Goal: Task Accomplishment & Management: Manage account settings

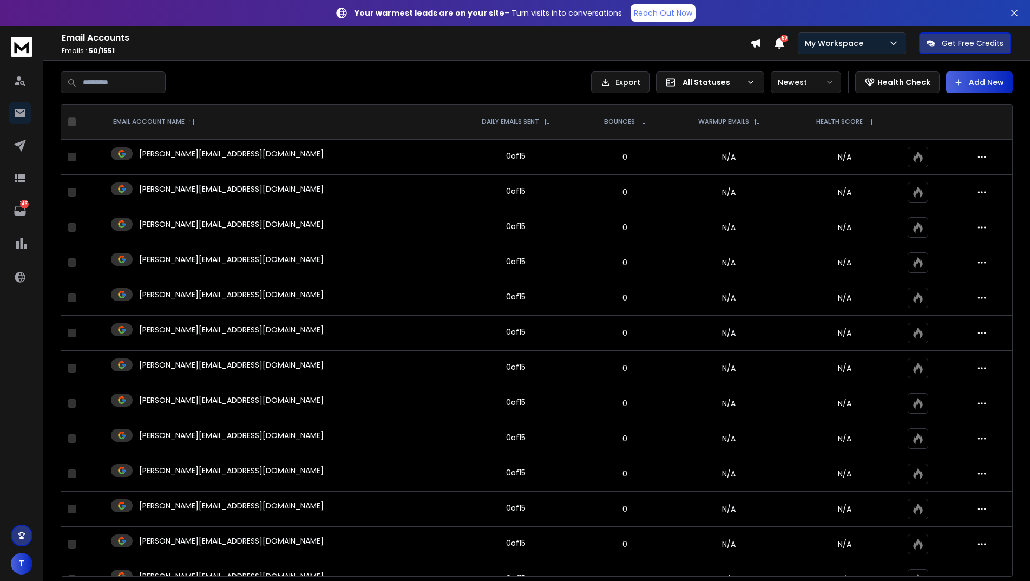
click at [857, 36] on button "My Workspace" at bounding box center [852, 43] width 108 height 22
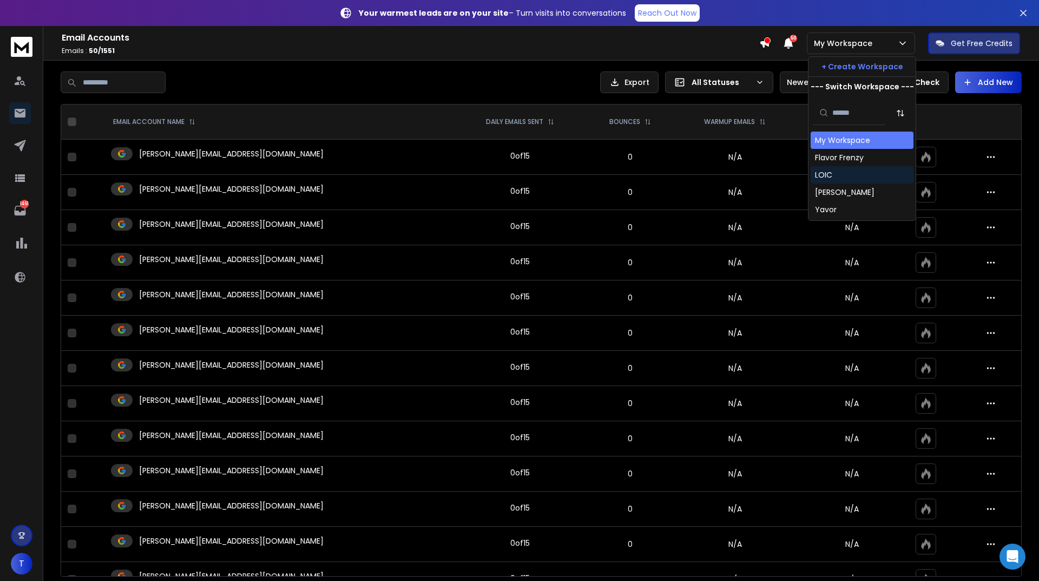
click at [435, 73] on div at bounding box center [327, 82] width 533 height 22
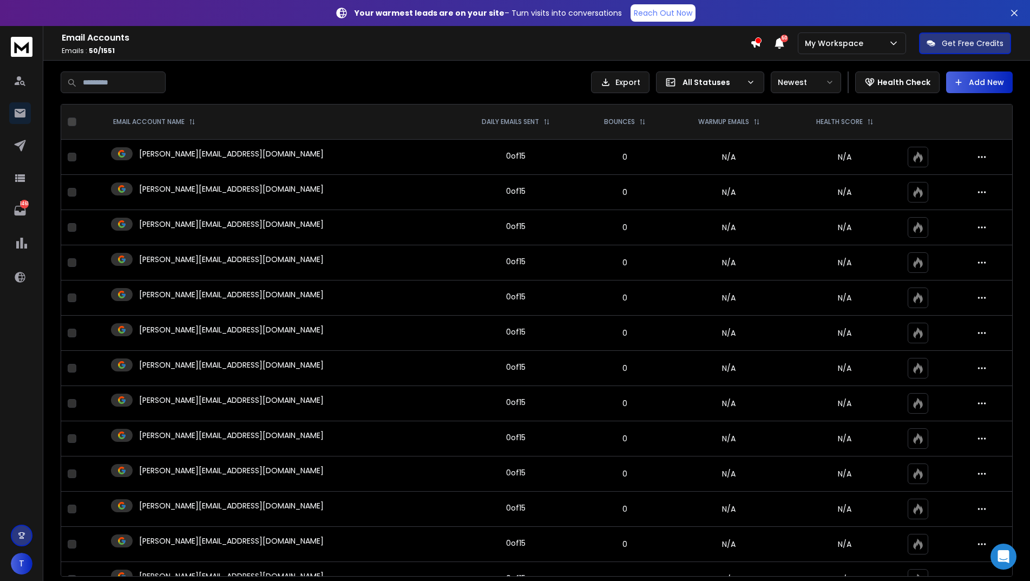
drag, startPoint x: 973, startPoint y: 85, endPoint x: 960, endPoint y: 96, distance: 17.7
click at [973, 85] on button "Add New" at bounding box center [979, 82] width 67 height 22
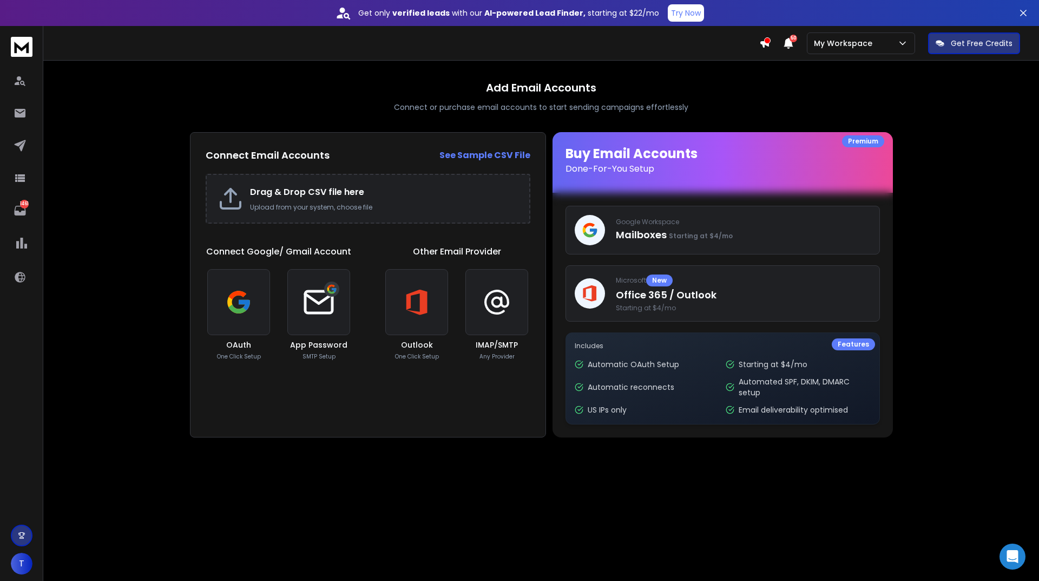
click at [229, 298] on icon at bounding box center [238, 302] width 27 height 32
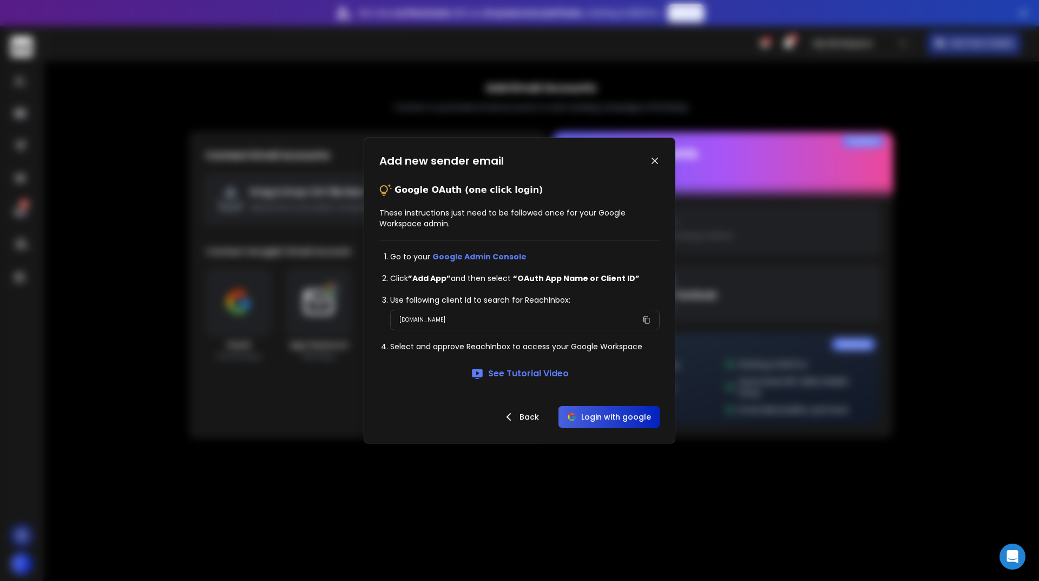
click at [583, 417] on button "Login with google" at bounding box center [608, 417] width 101 height 22
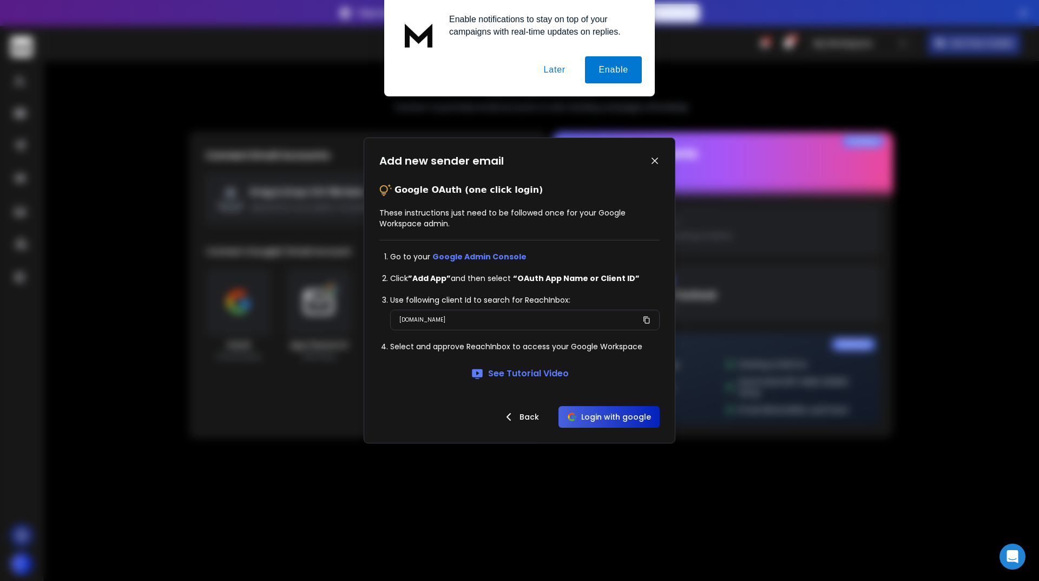
click at [603, 415] on button "Login with google" at bounding box center [608, 417] width 101 height 22
click at [553, 74] on button "Later" at bounding box center [554, 69] width 49 height 27
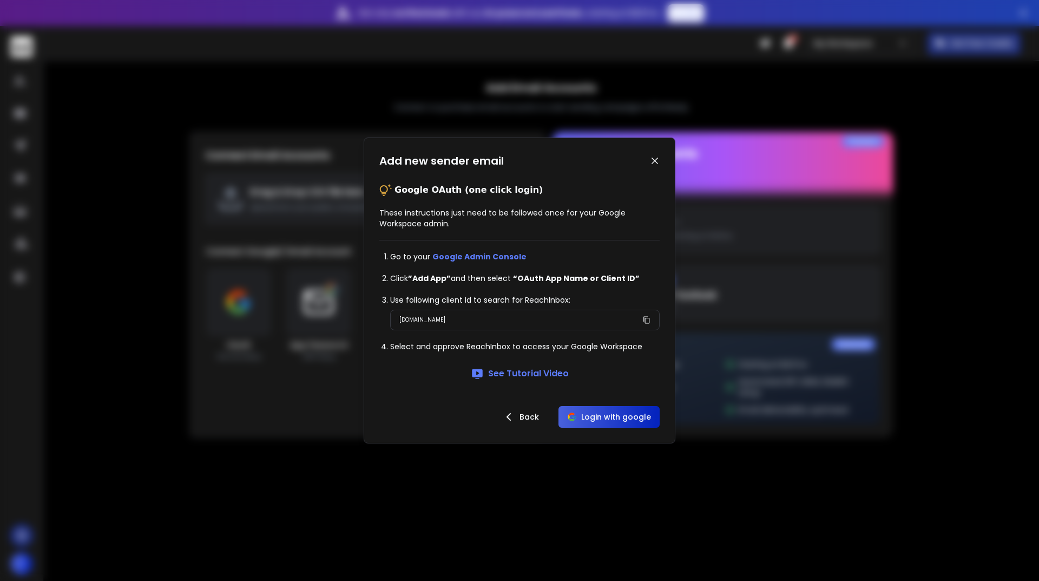
click at [647, 319] on icon at bounding box center [647, 320] width 8 height 8
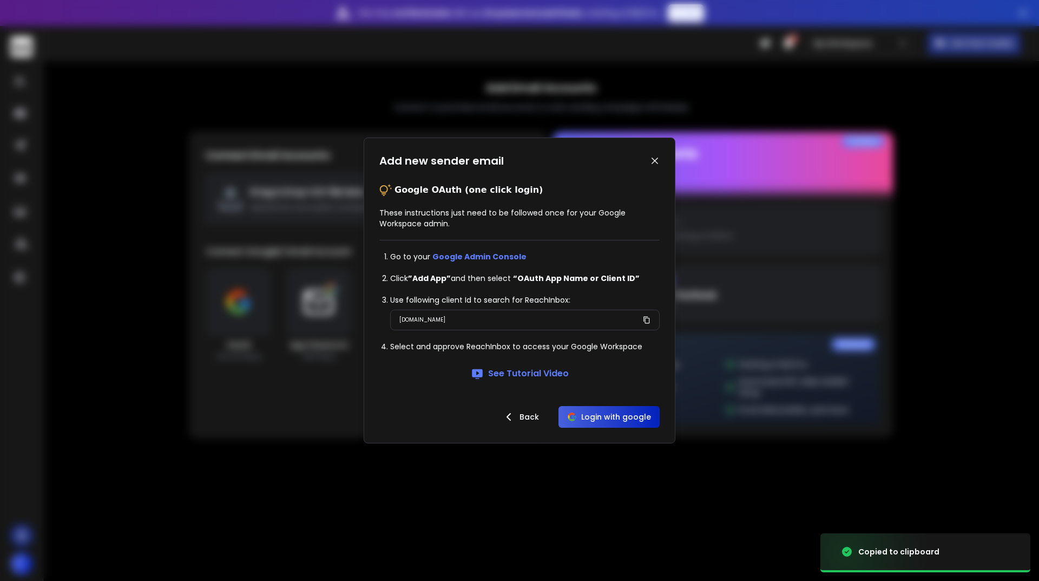
click at [614, 420] on button "Login with google" at bounding box center [608, 417] width 101 height 22
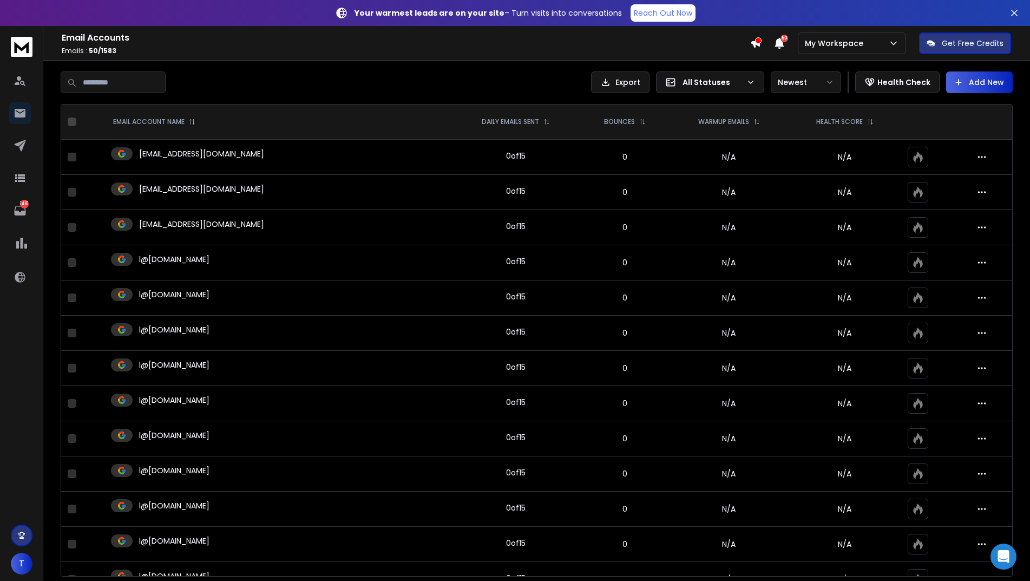
click at [964, 81] on button "Add New" at bounding box center [979, 82] width 67 height 22
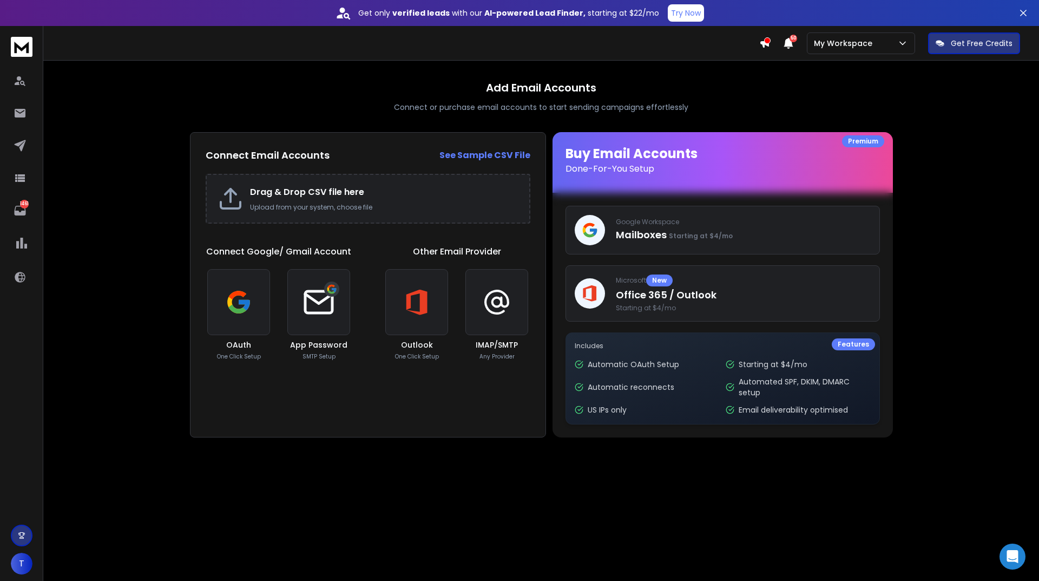
click at [249, 299] on icon at bounding box center [238, 302] width 27 height 32
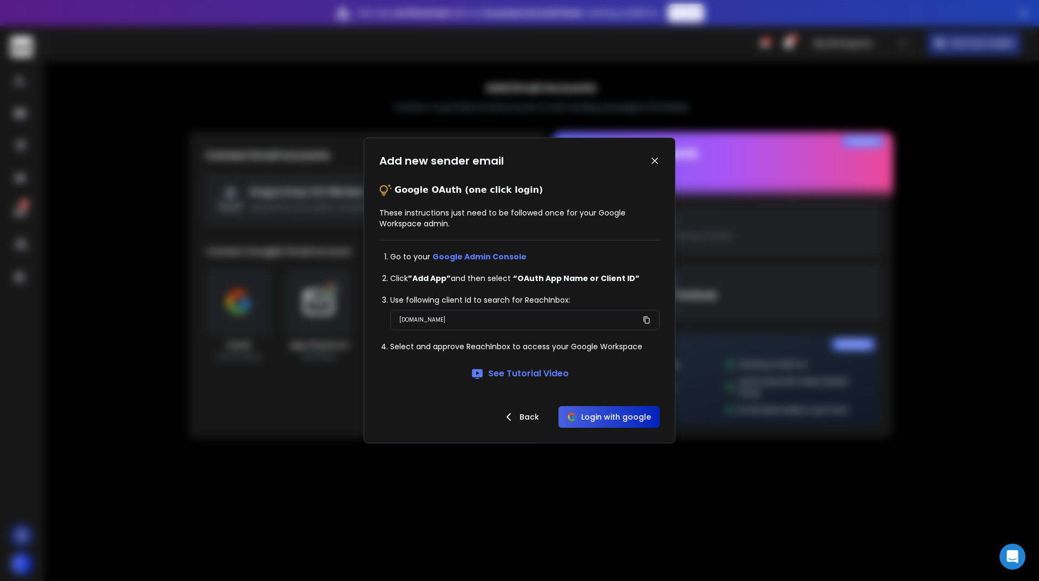
click at [576, 417] on icon at bounding box center [574, 418] width 4 height 4
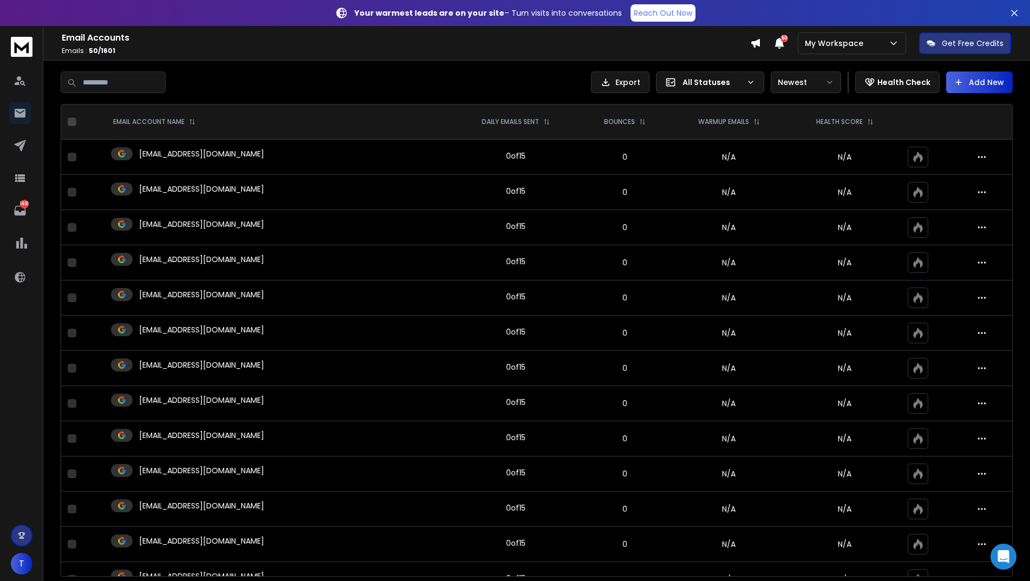
click at [970, 80] on button "Add New" at bounding box center [979, 82] width 67 height 22
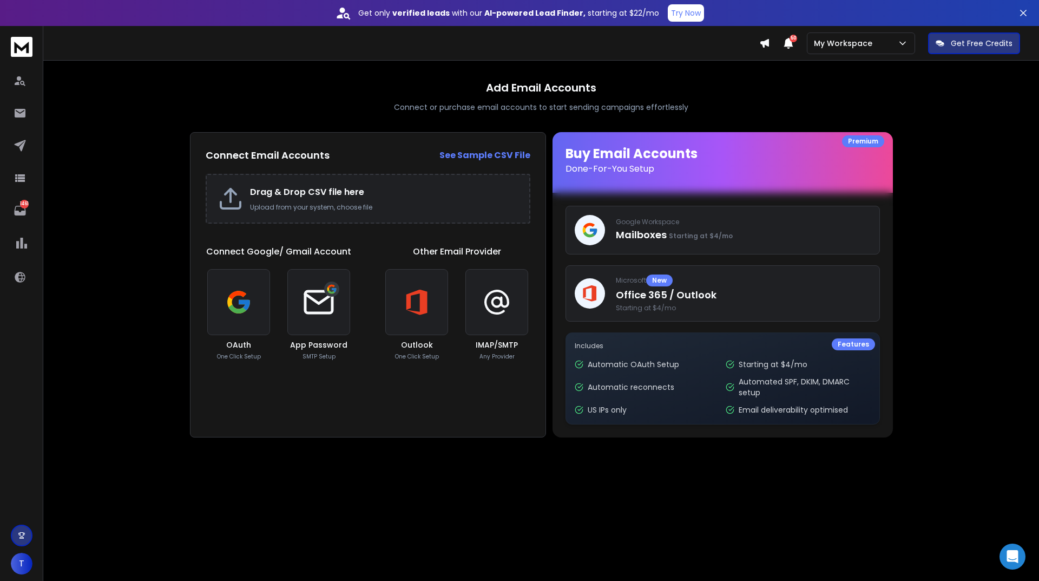
click at [224, 306] on div at bounding box center [238, 302] width 63 height 66
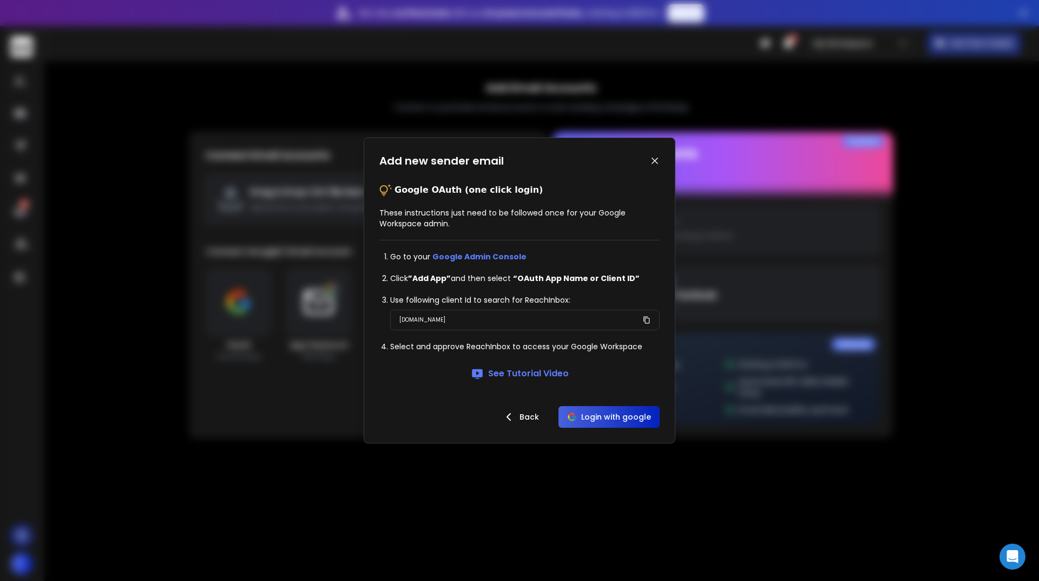
click at [604, 417] on button "Login with google" at bounding box center [608, 417] width 101 height 22
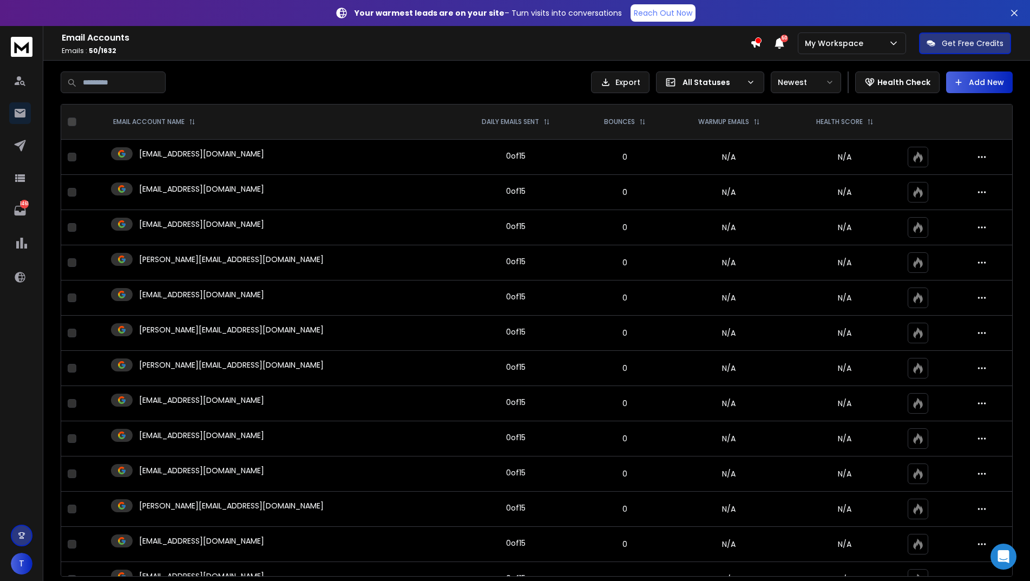
click at [976, 78] on button "Add New" at bounding box center [979, 82] width 67 height 22
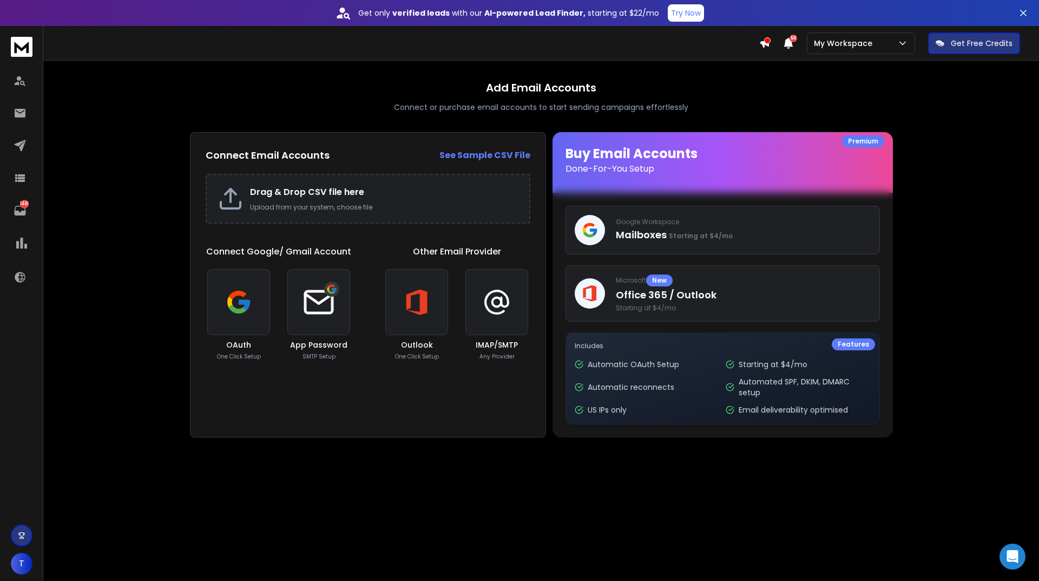
click at [231, 301] on icon at bounding box center [239, 302] width 23 height 23
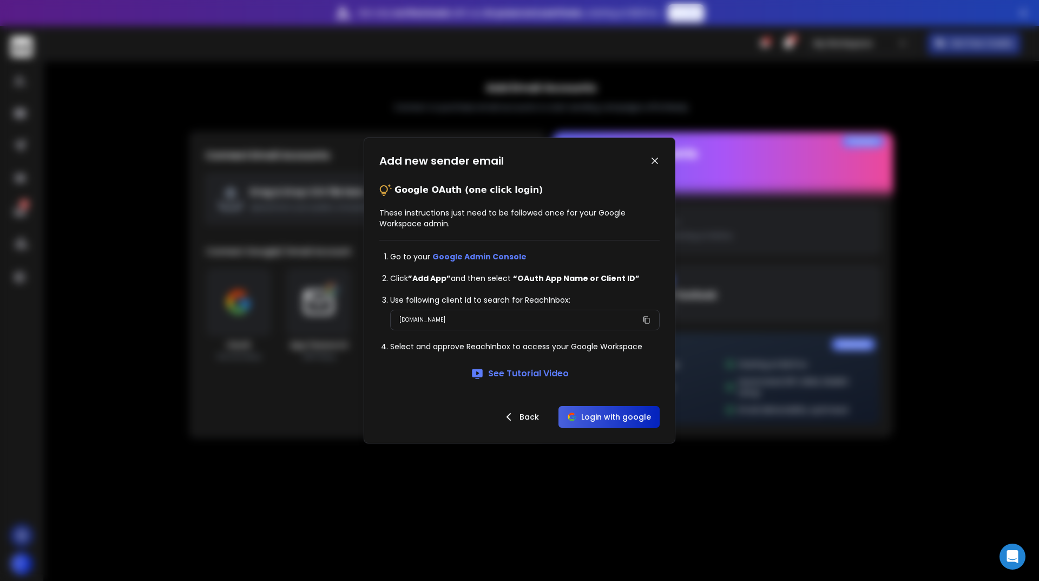
click at [577, 412] on button "Login with google" at bounding box center [608, 417] width 101 height 22
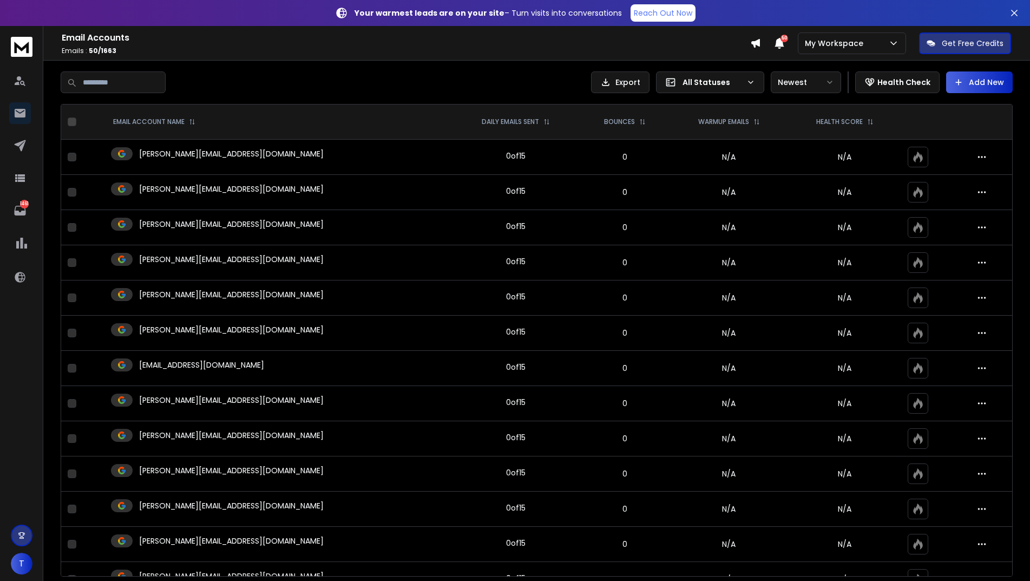
drag, startPoint x: 0, startPoint y: 0, endPoint x: 492, endPoint y: 555, distance: 741.6
click at [492, 555] on tr "tom@rankstrboosters.org 0 of 15 0 N/A N/A" at bounding box center [536, 543] width 951 height 35
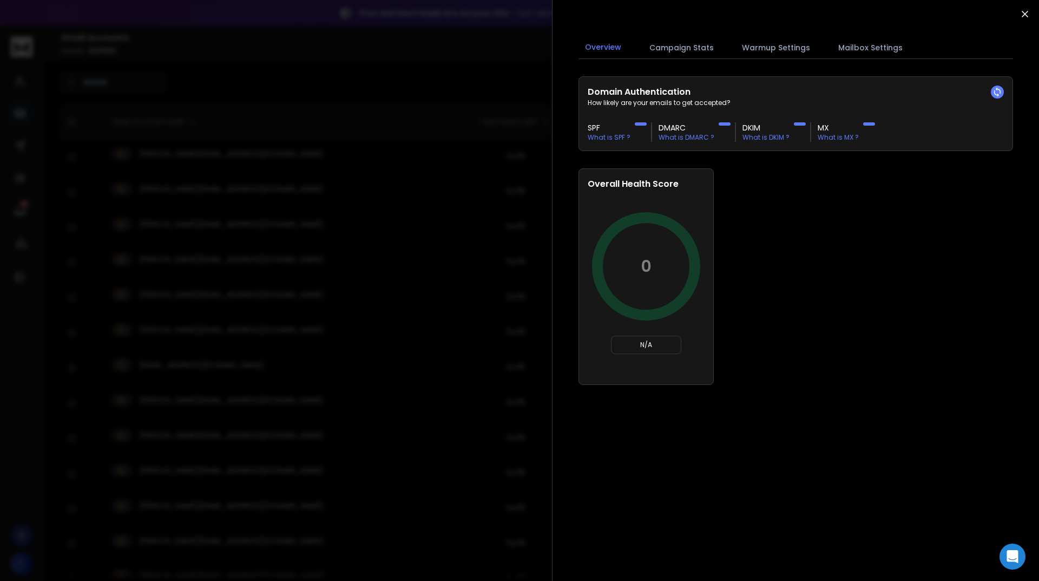
click at [1020, 14] on icon "button" at bounding box center [1024, 14] width 11 height 11
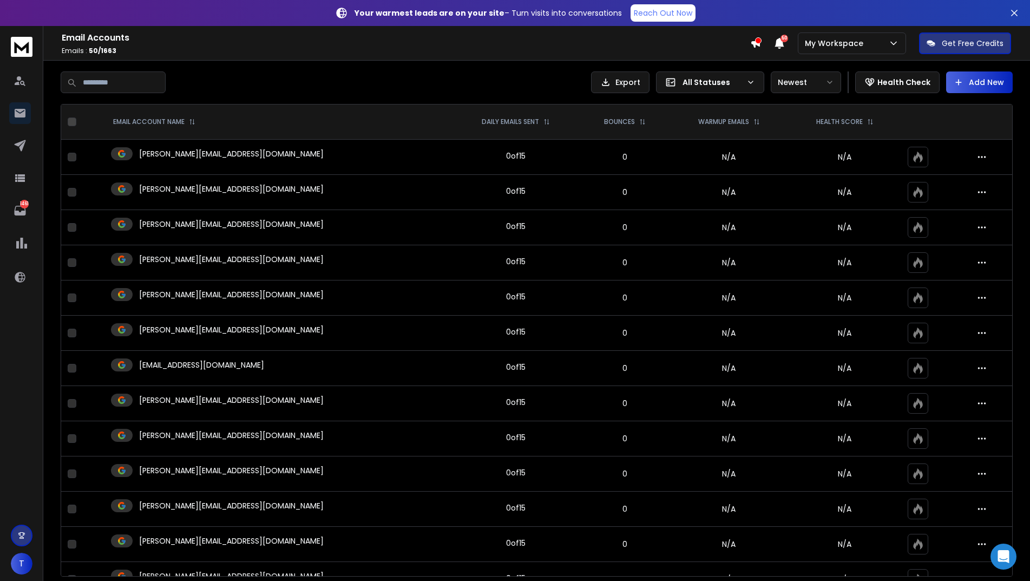
click at [985, 81] on button "Add New" at bounding box center [979, 82] width 67 height 22
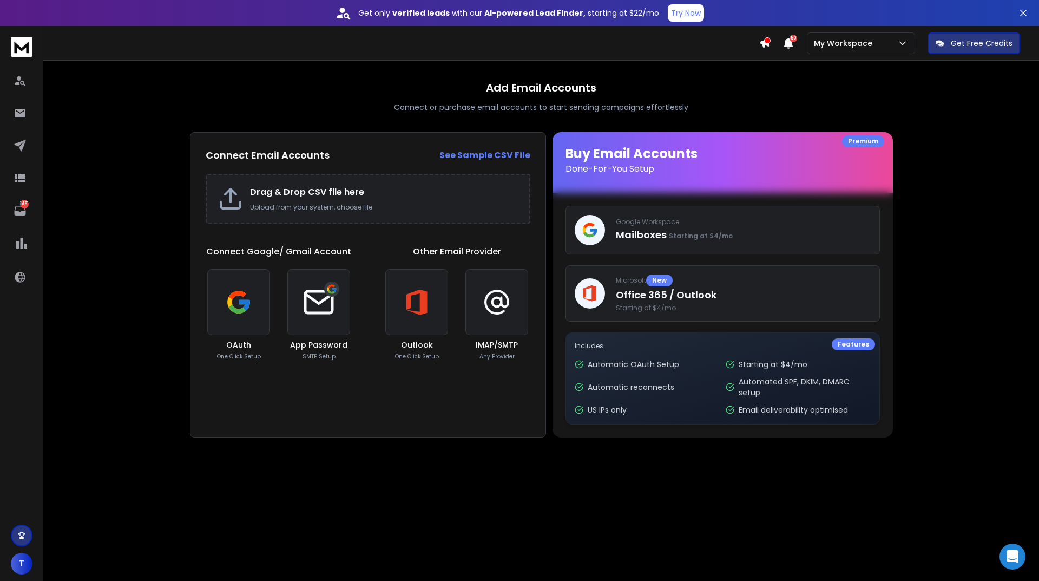
click at [255, 301] on div at bounding box center [238, 302] width 63 height 66
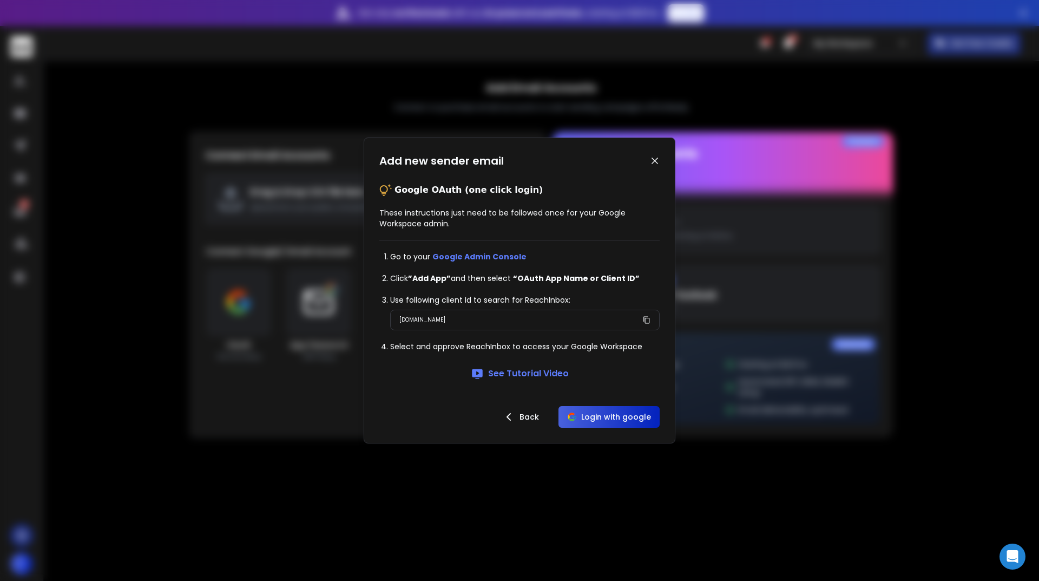
click at [638, 420] on button "Login with google" at bounding box center [608, 417] width 101 height 22
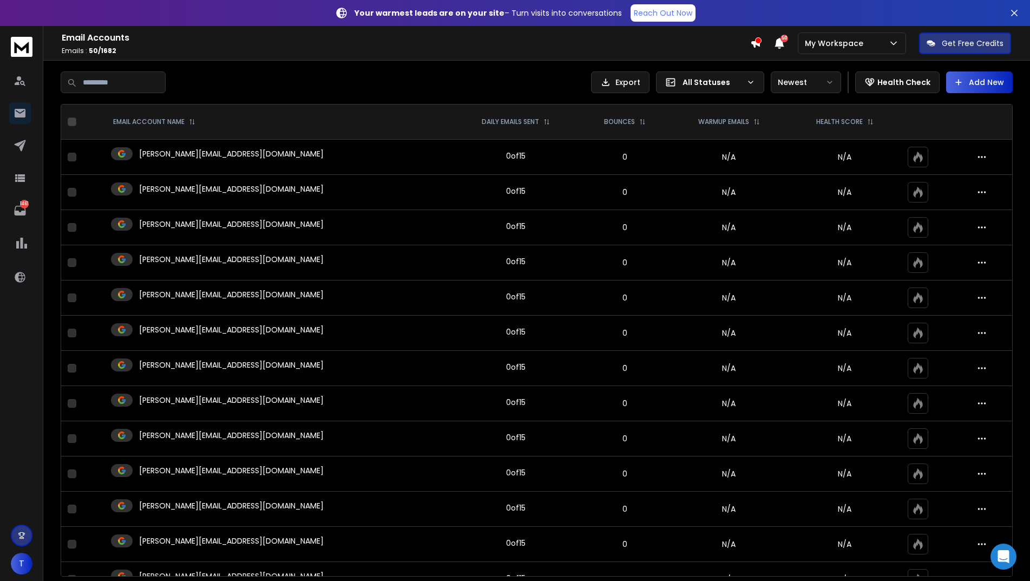
click at [984, 81] on button "Add New" at bounding box center [979, 82] width 67 height 22
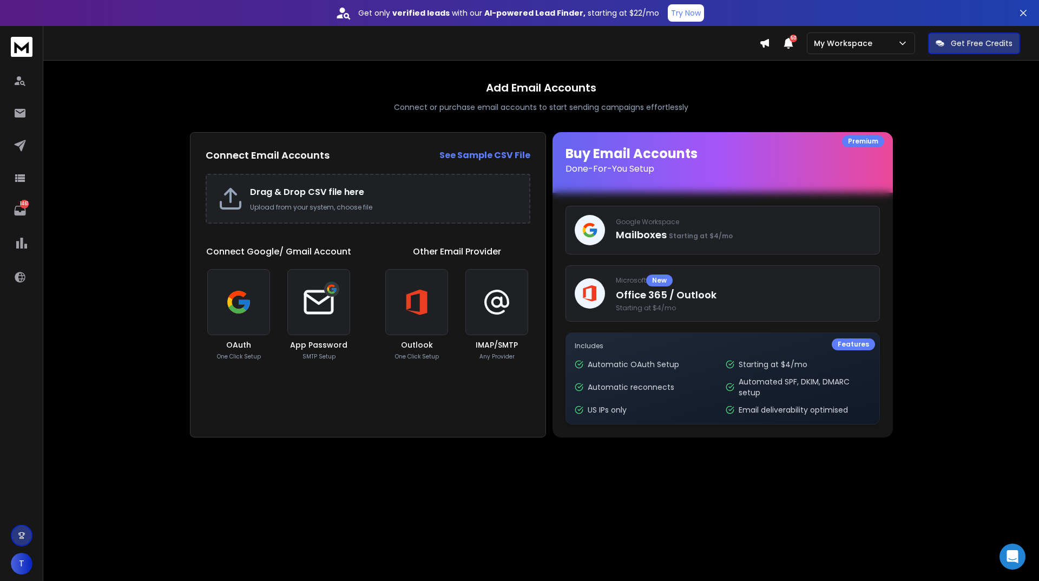
click at [238, 308] on icon at bounding box center [238, 302] width 27 height 32
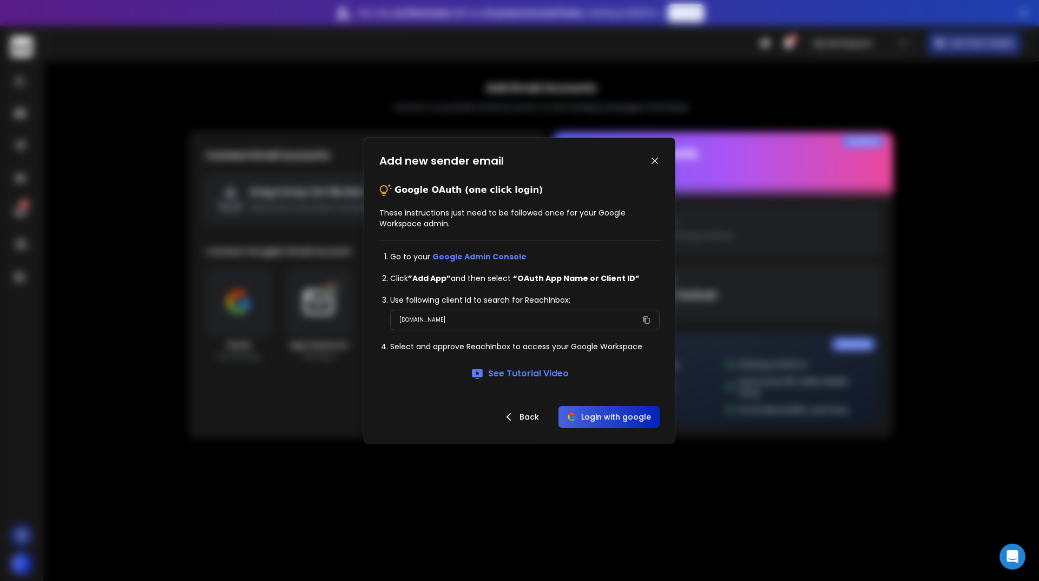
click at [595, 414] on button "Login with google" at bounding box center [608, 417] width 101 height 22
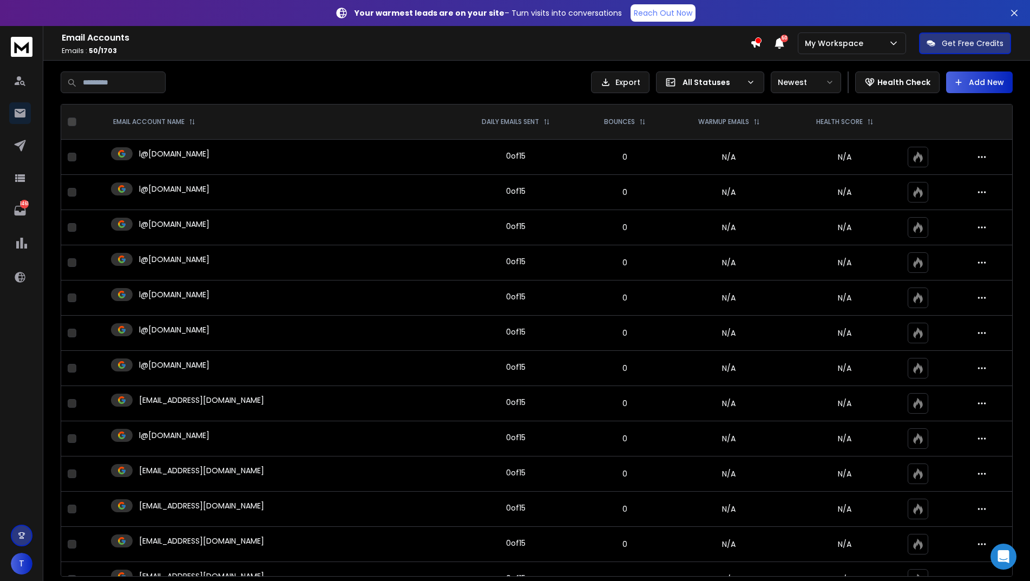
click at [990, 75] on button "Add New" at bounding box center [979, 82] width 67 height 22
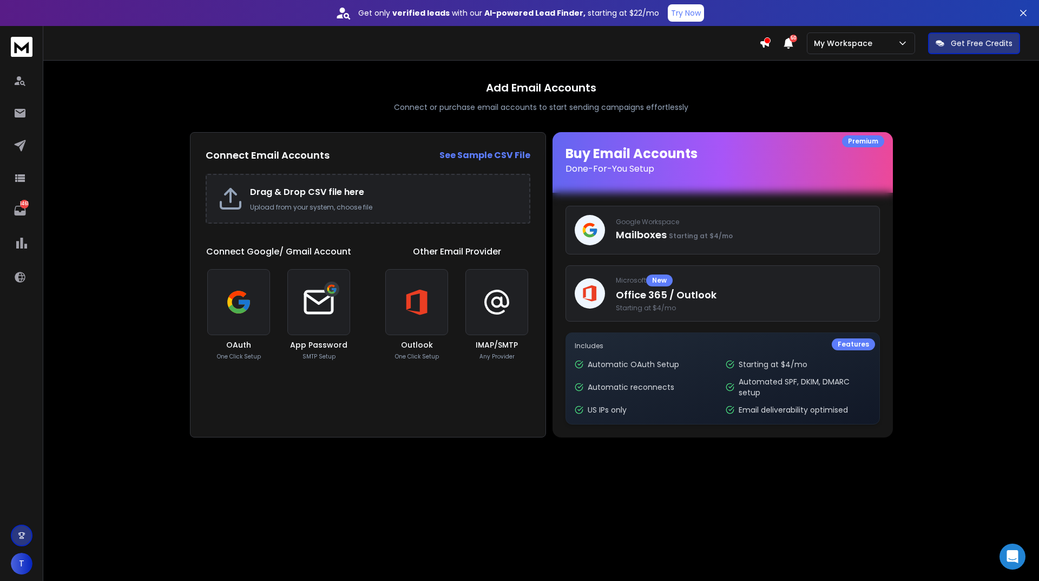
click at [233, 300] on icon at bounding box center [239, 302] width 23 height 23
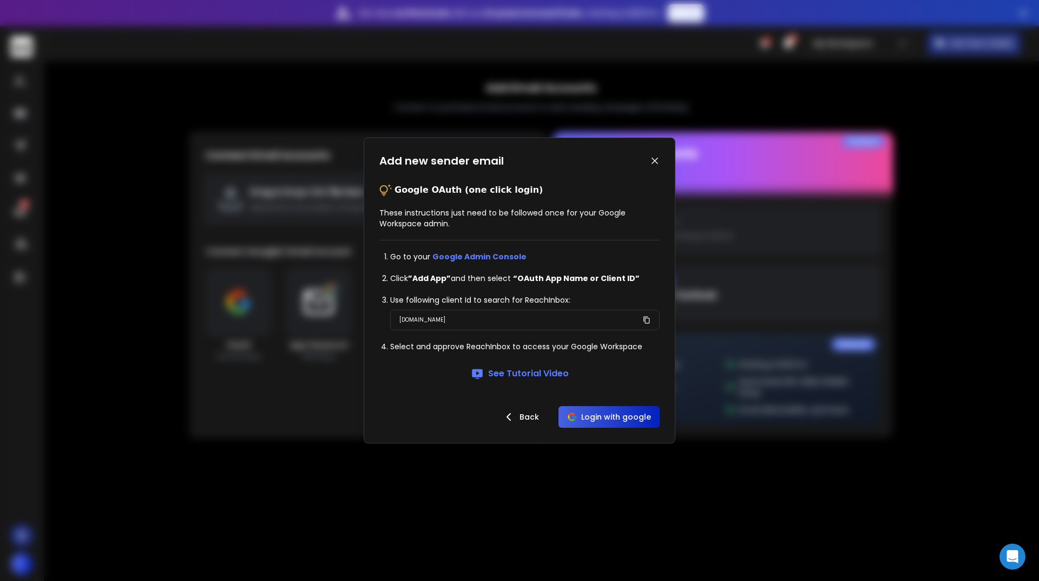
click at [604, 412] on button "Login with google" at bounding box center [608, 417] width 101 height 22
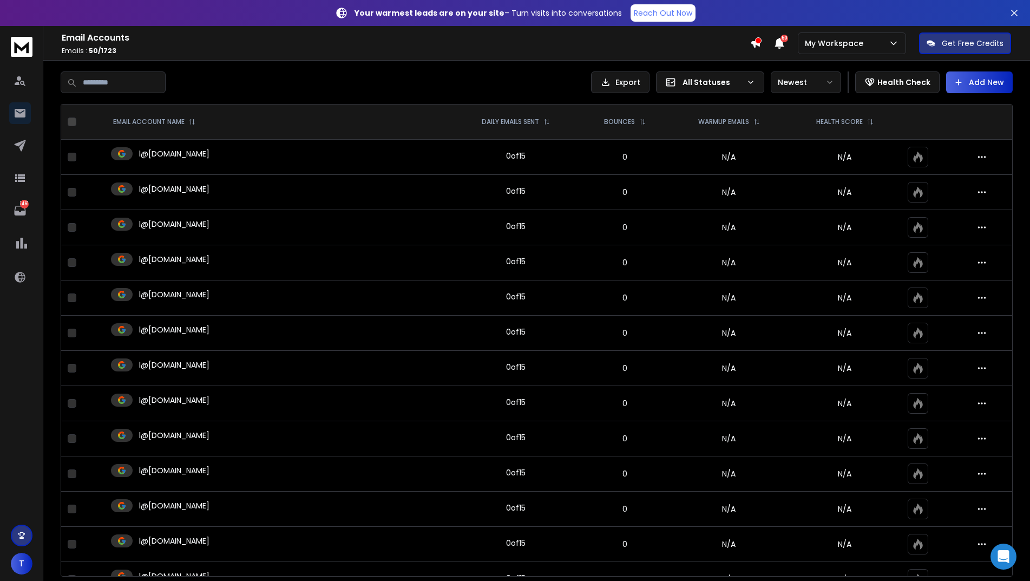
click at [973, 86] on button "Add New" at bounding box center [979, 82] width 67 height 22
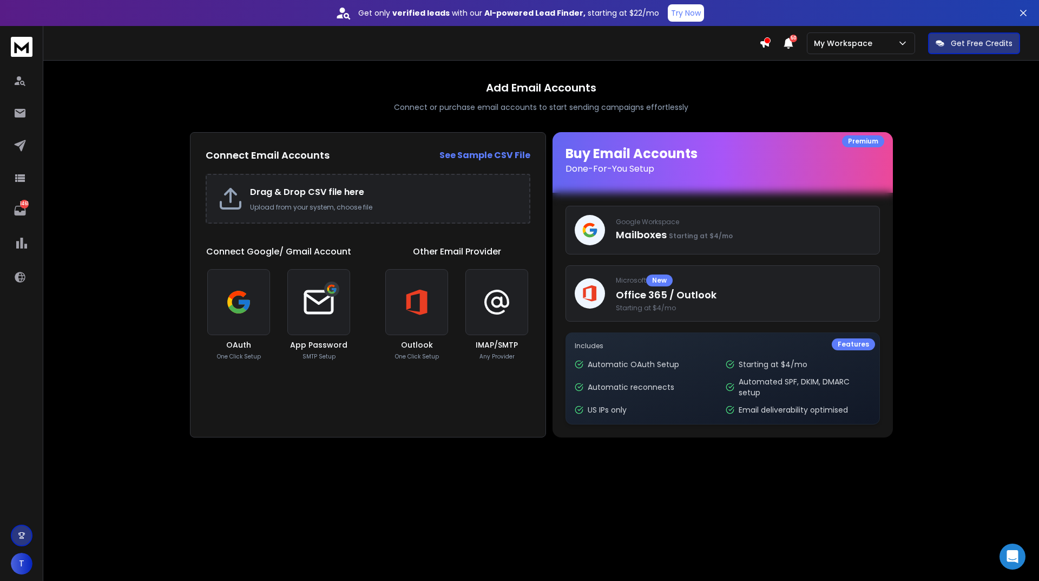
click at [244, 308] on icon at bounding box center [238, 308] width 18 height 9
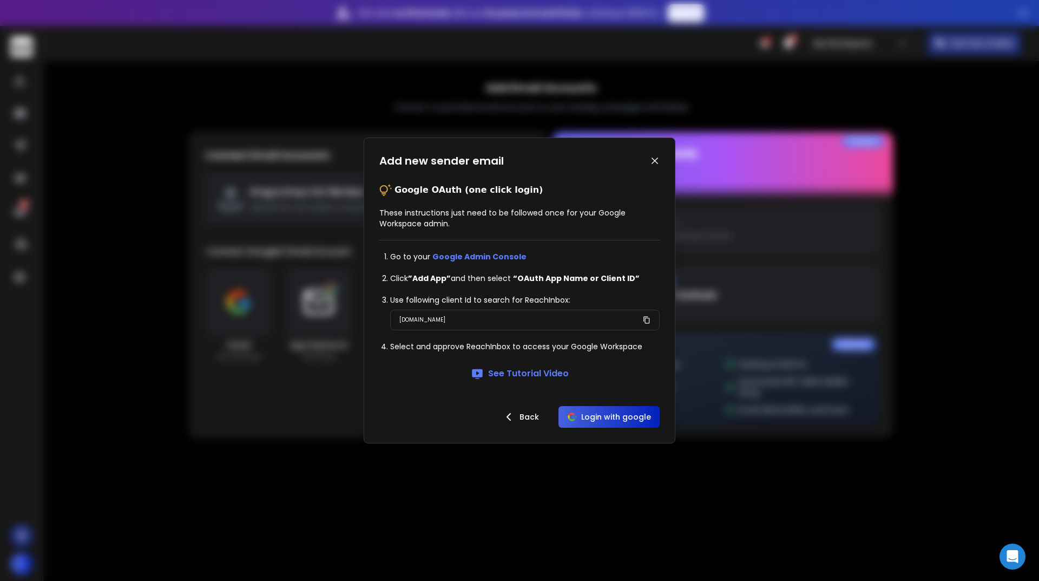
click at [598, 416] on button "Login with google" at bounding box center [608, 417] width 101 height 22
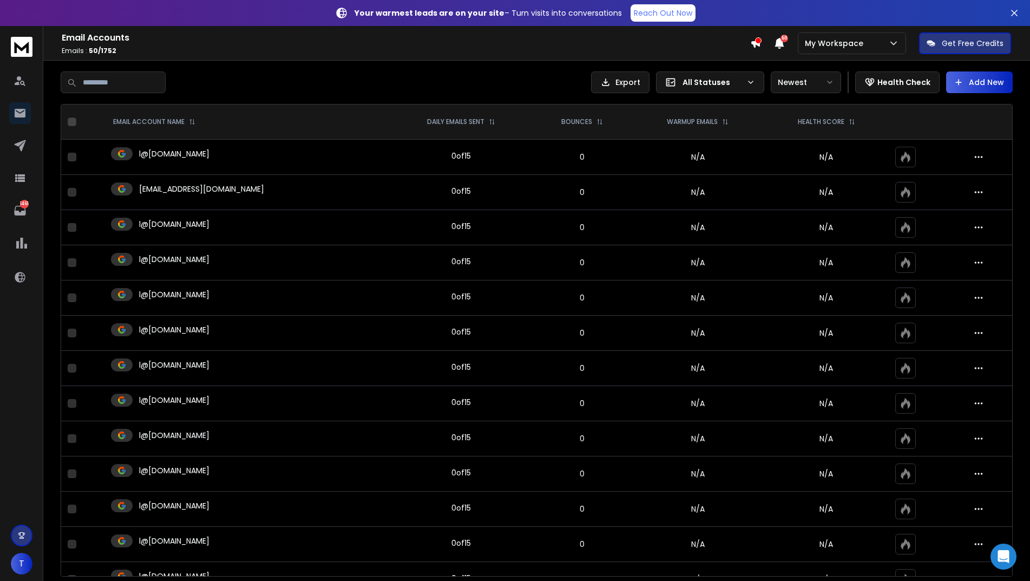
click at [965, 82] on button "Add New" at bounding box center [979, 82] width 67 height 22
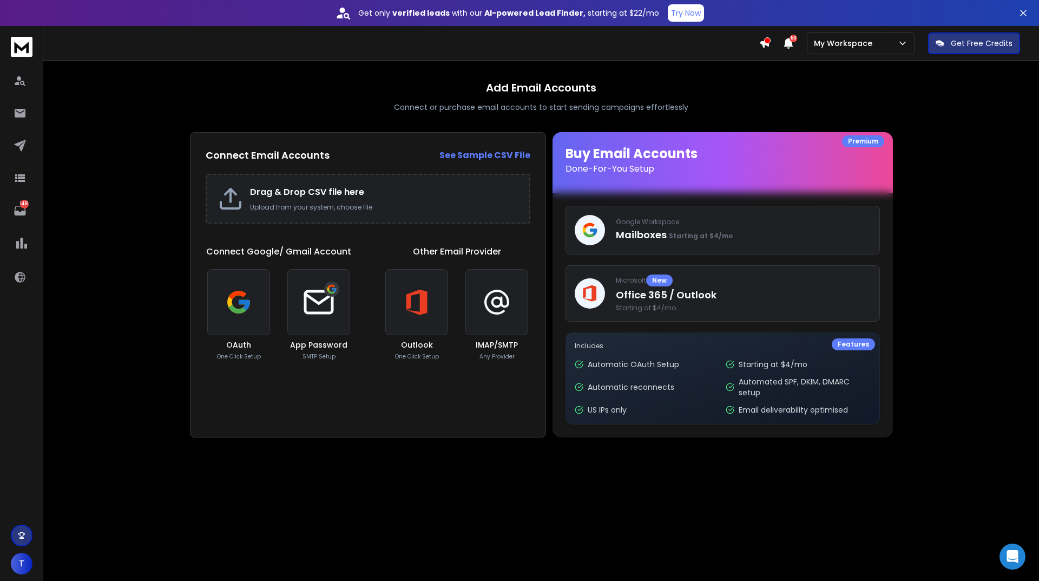
click at [273, 301] on div "OAuth One Click Setup App Password SMTP Setup" at bounding box center [279, 314] width 147 height 91
click at [243, 307] on icon at bounding box center [238, 302] width 27 height 32
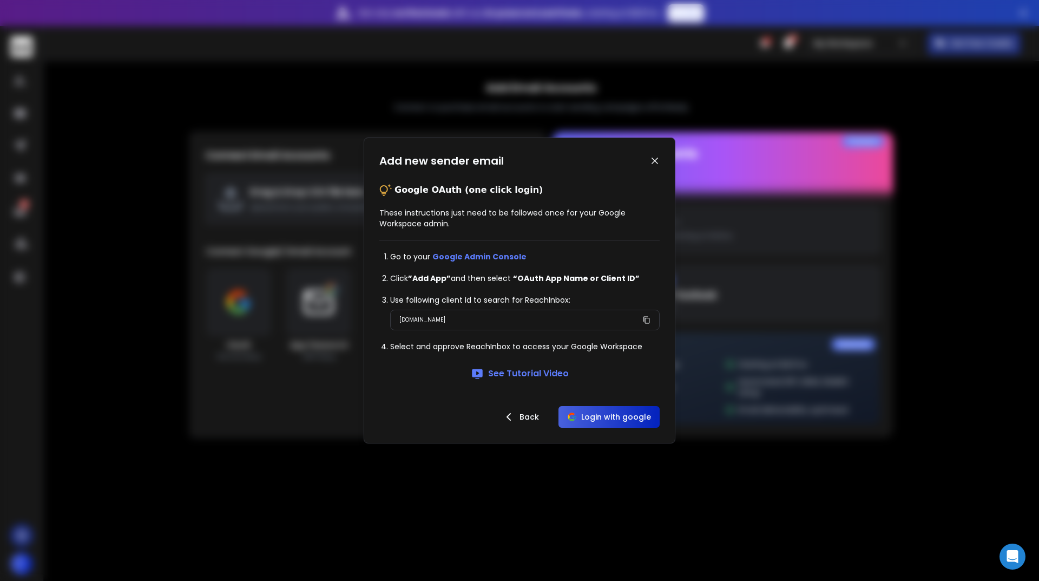
click at [624, 416] on button "Login with google" at bounding box center [608, 417] width 101 height 22
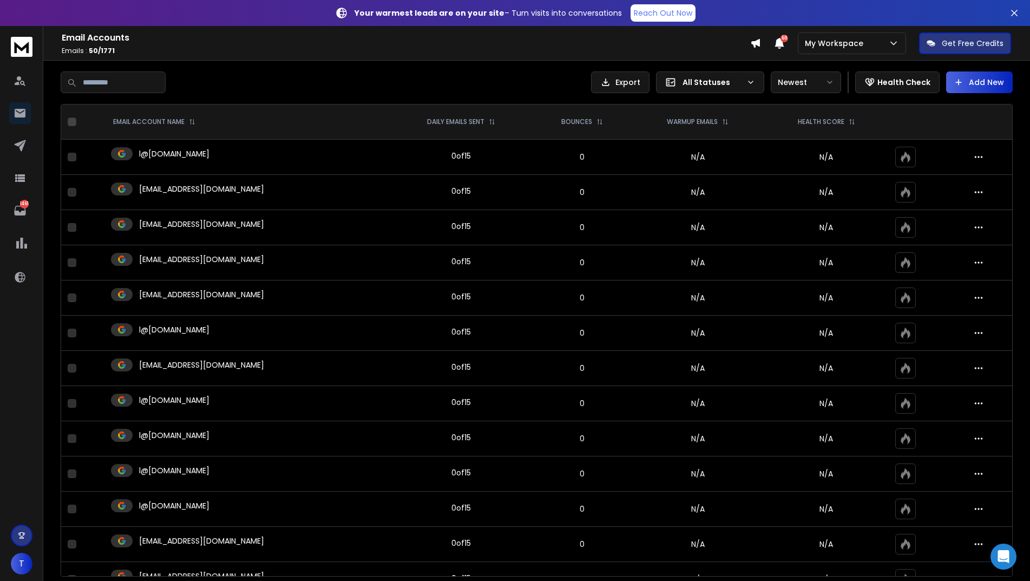
click at [966, 76] on button "Add New" at bounding box center [979, 82] width 67 height 22
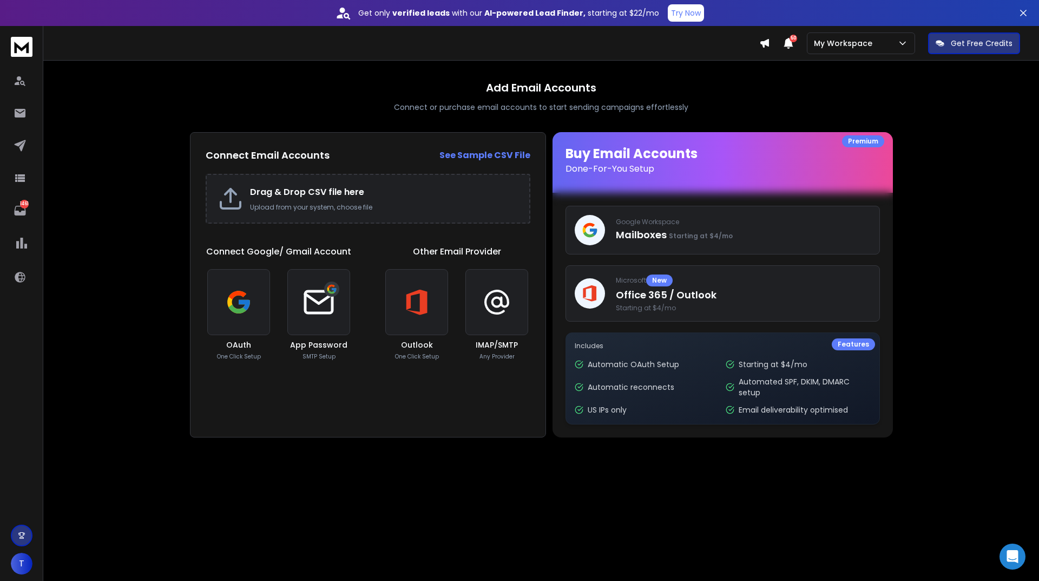
click at [252, 293] on icon at bounding box center [238, 302] width 27 height 32
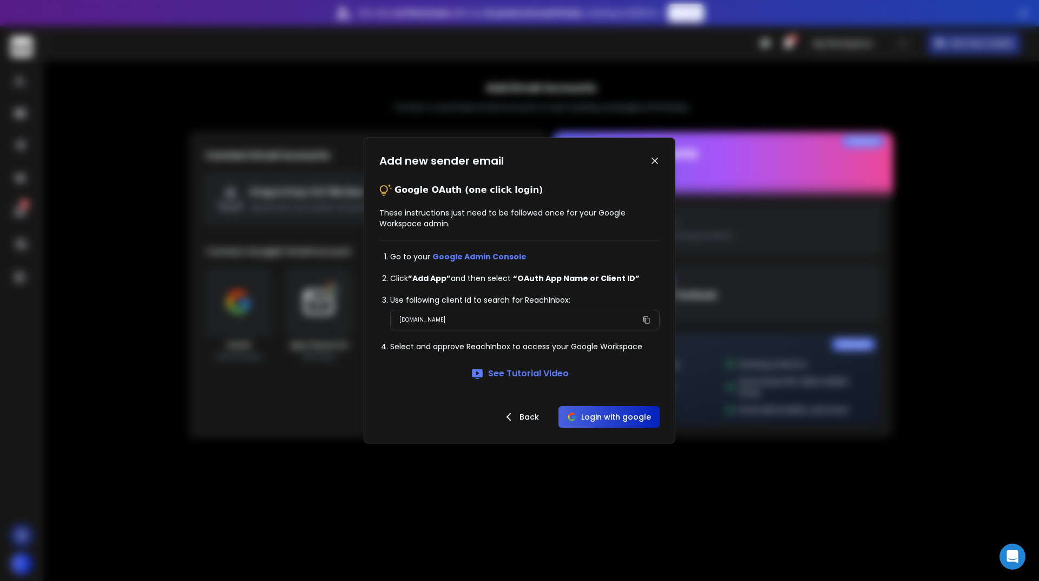
click at [598, 420] on button "Login with google" at bounding box center [608, 417] width 101 height 22
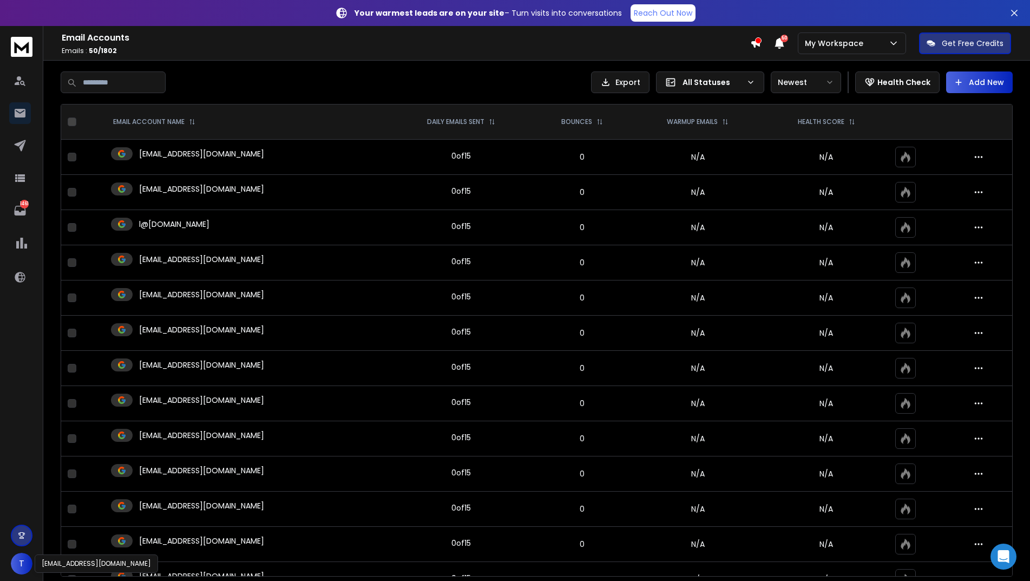
click at [11, 565] on button "T" at bounding box center [22, 563] width 22 height 22
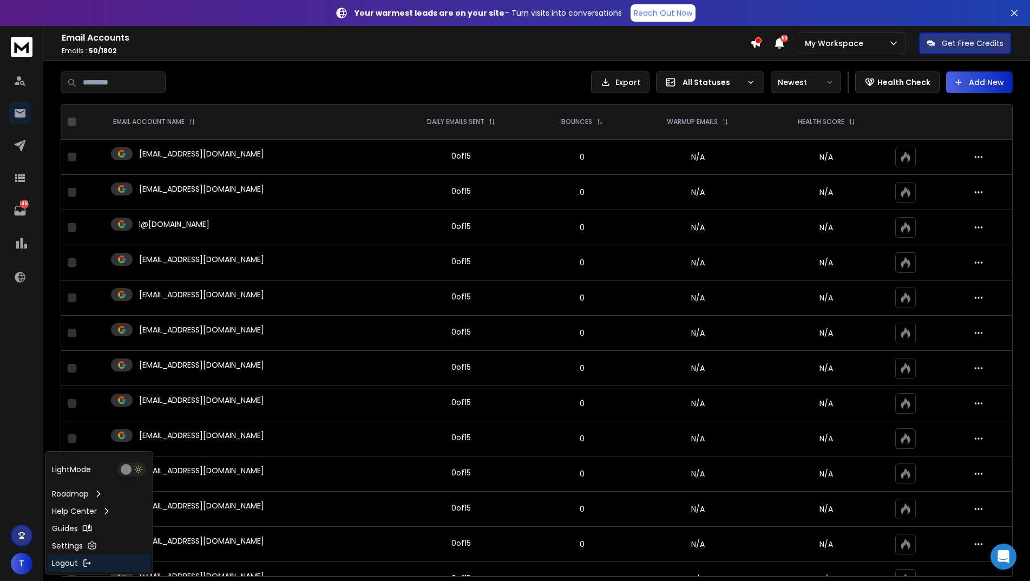
click at [60, 556] on div "Logout" at bounding box center [99, 562] width 103 height 17
